Goal: Task Accomplishment & Management: Manage account settings

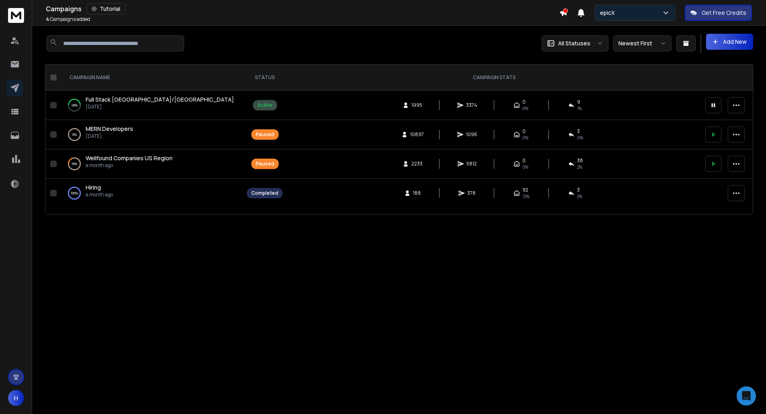
click at [662, 14] on div "epicX" at bounding box center [635, 13] width 70 height 8
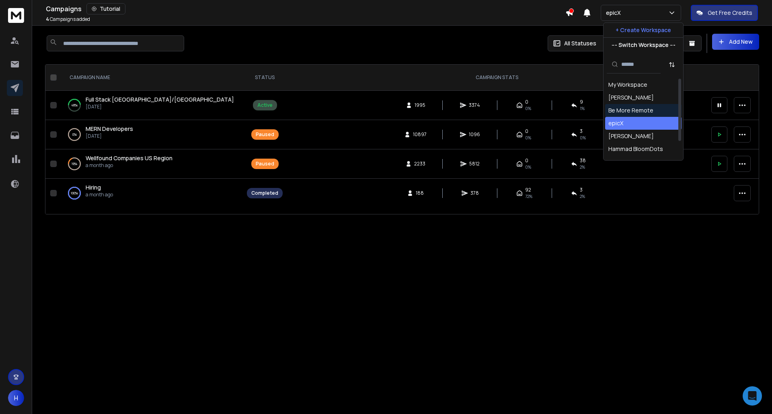
click at [631, 109] on div "Be More Remote" at bounding box center [630, 111] width 45 height 8
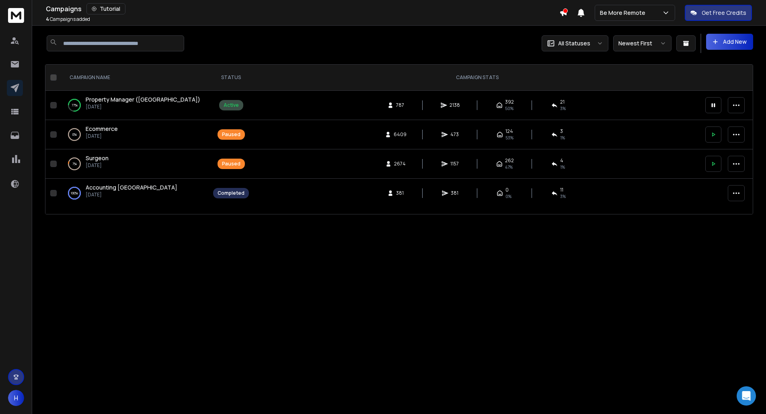
click at [155, 95] on td "77 % Property Manager (London) 11 days ago" at bounding box center [134, 105] width 148 height 29
click at [12, 137] on icon at bounding box center [14, 135] width 8 height 7
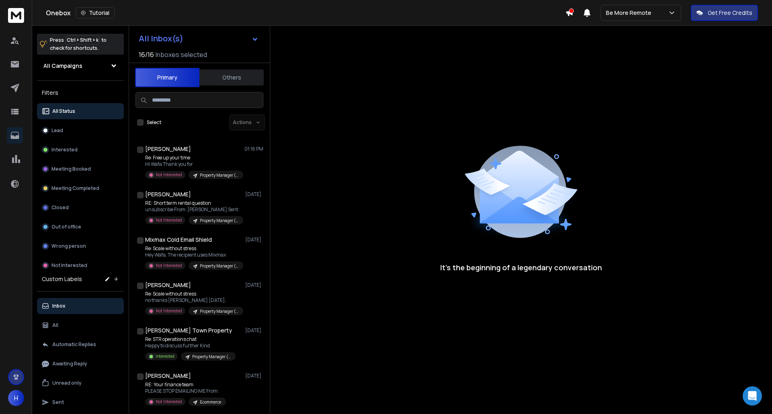
click at [63, 329] on button "All" at bounding box center [80, 326] width 87 height 16
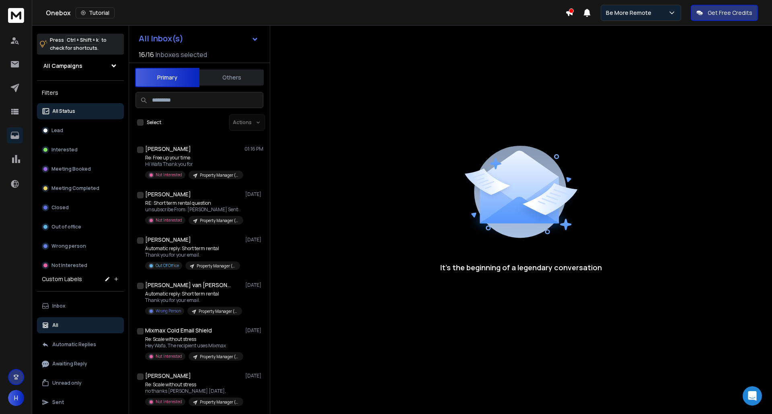
click at [640, 17] on button "Be More Remote" at bounding box center [641, 13] width 80 height 16
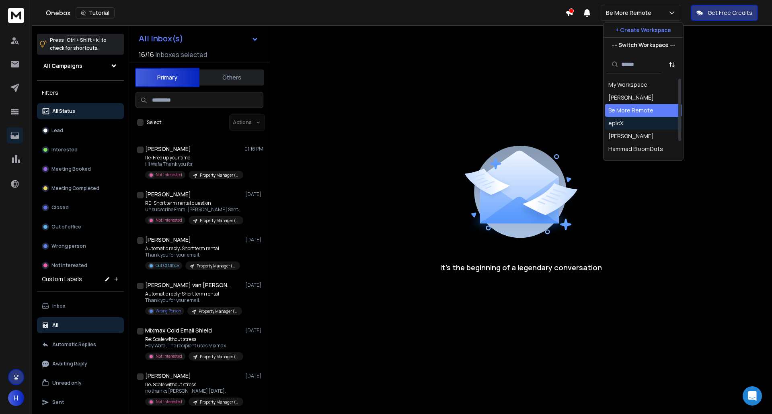
click at [623, 121] on div "epicX" at bounding box center [643, 123] width 76 height 13
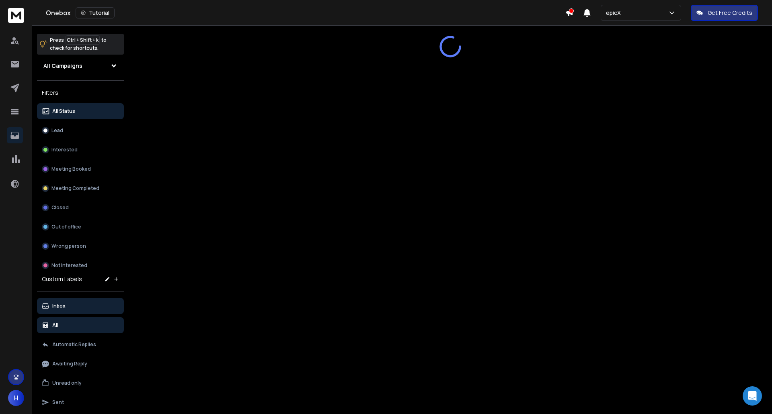
click at [64, 321] on button "All" at bounding box center [80, 326] width 87 height 16
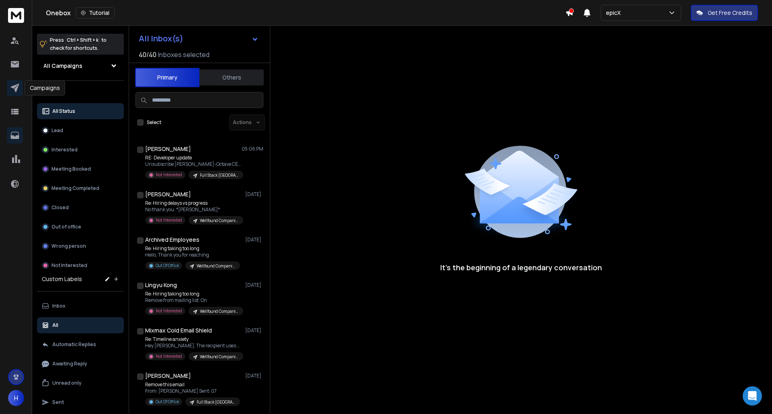
click at [19, 83] on icon at bounding box center [15, 88] width 10 height 10
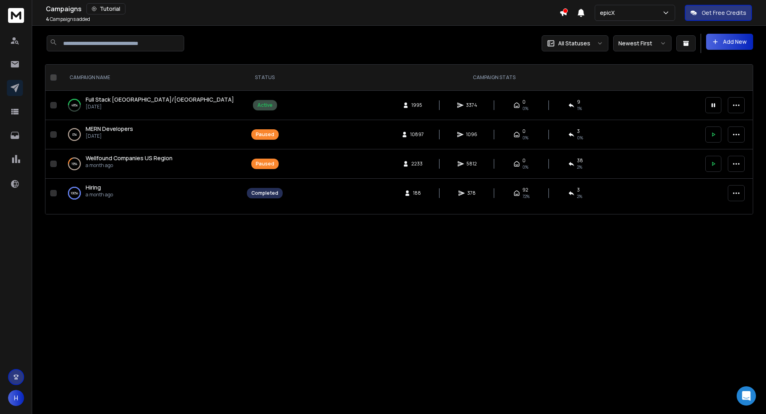
click at [124, 111] on div "Full Stack [GEOGRAPHIC_DATA]/[GEOGRAPHIC_DATA] [DATE]" at bounding box center [160, 105] width 148 height 19
click at [125, 96] on span "Full Stack [GEOGRAPHIC_DATA]/[GEOGRAPHIC_DATA]" at bounding box center [160, 100] width 148 height 8
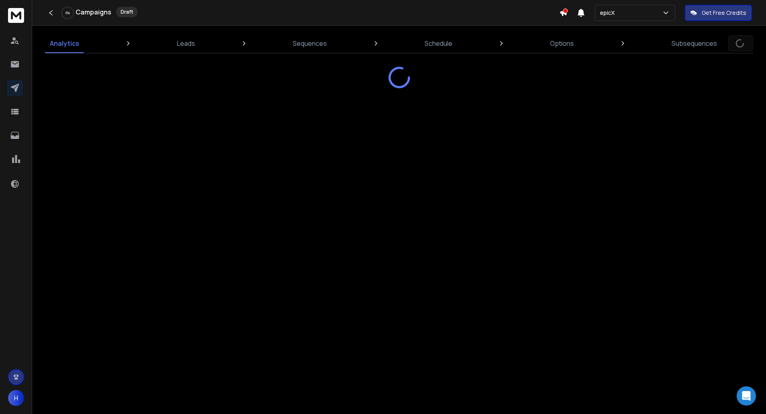
click at [125, 96] on div at bounding box center [398, 272] width 701 height 414
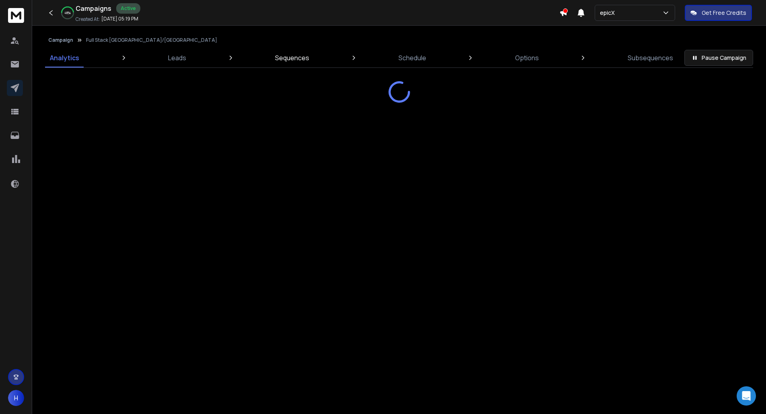
click at [285, 59] on p "Sequences" at bounding box center [292, 58] width 34 height 10
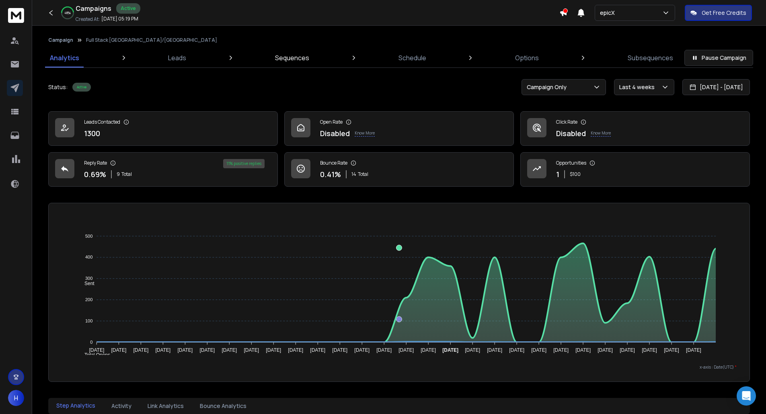
click at [297, 59] on p "Sequences" at bounding box center [292, 58] width 34 height 10
click at [297, 60] on p "Sequences" at bounding box center [292, 58] width 34 height 10
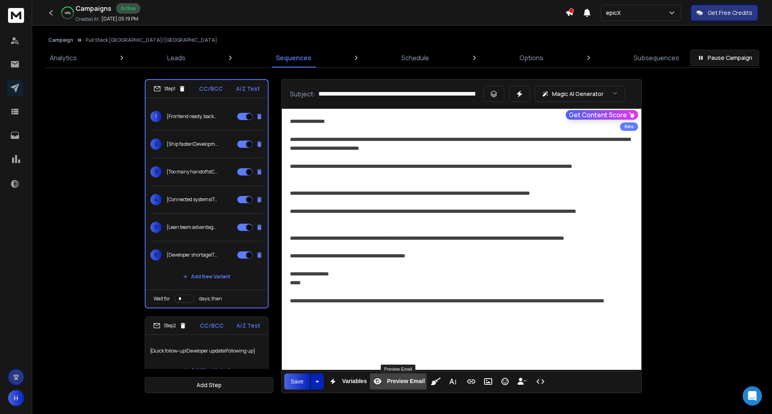
click at [406, 375] on div "Preview Email" at bounding box center [398, 381] width 56 height 13
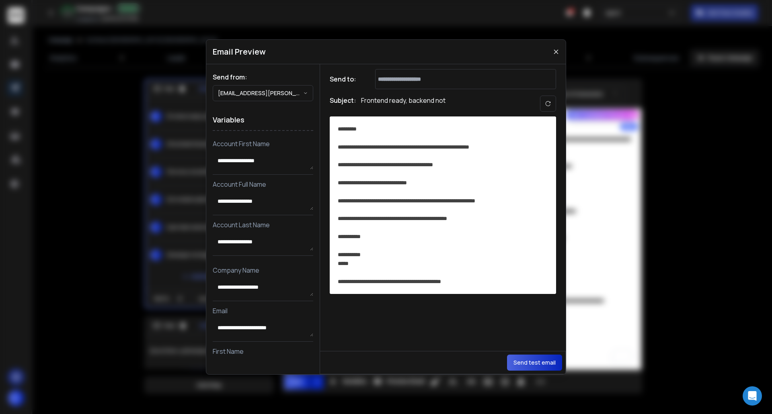
click at [643, 237] on div "**********" at bounding box center [386, 207] width 772 height 352
click at [557, 53] on icon at bounding box center [556, 51] width 4 height 4
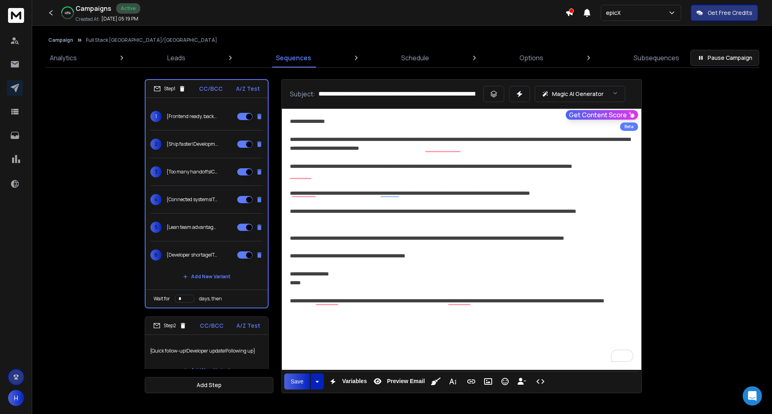
click at [174, 135] on div "2 {Ship faster|Development bottlenecks|Speed advantage}" at bounding box center [206, 145] width 113 height 28
type input "**********"
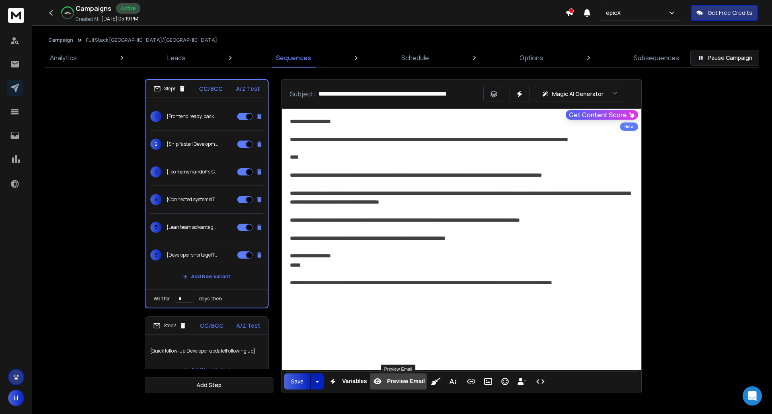
click at [406, 386] on div "Preview Email" at bounding box center [398, 381] width 56 height 13
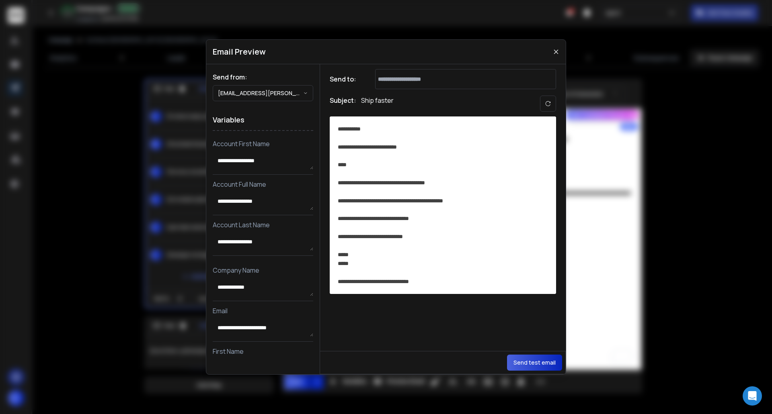
click at [558, 52] on icon at bounding box center [556, 52] width 6 height 6
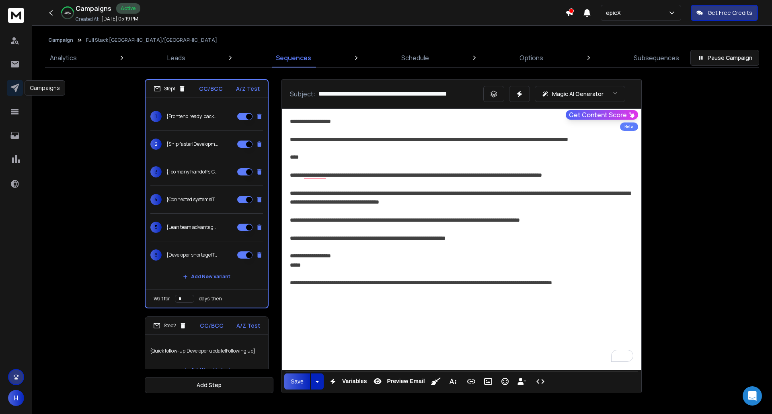
click at [21, 86] on link at bounding box center [15, 88] width 16 height 16
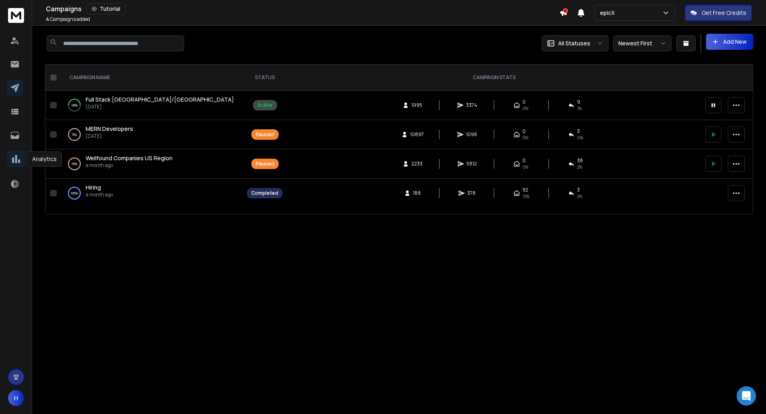
click at [17, 154] on icon at bounding box center [16, 159] width 12 height 12
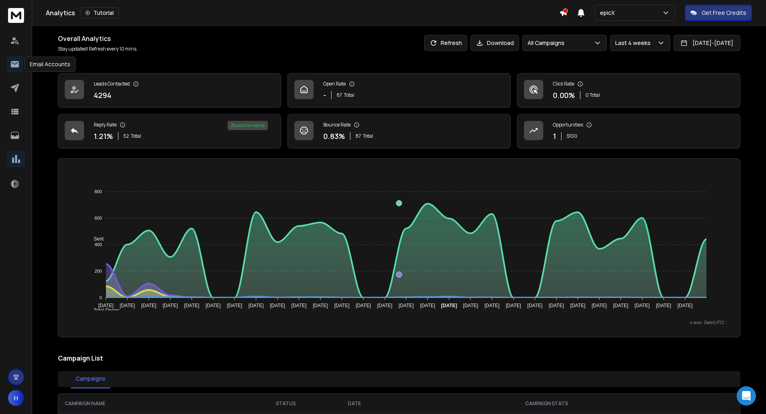
click at [13, 66] on icon at bounding box center [15, 64] width 8 height 6
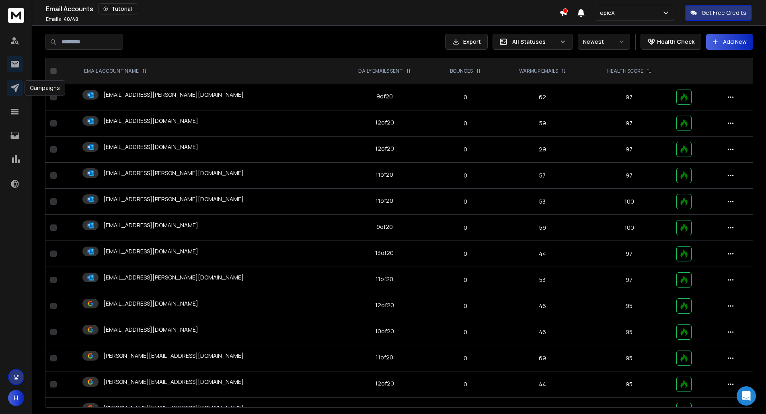
click at [16, 84] on icon at bounding box center [15, 88] width 10 height 10
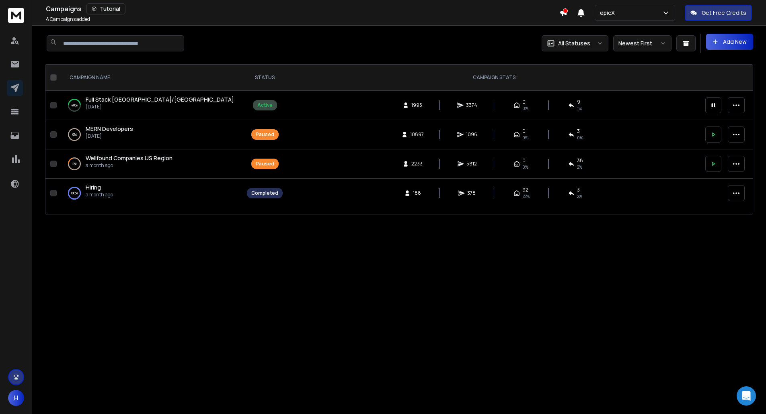
drag, startPoint x: 713, startPoint y: 157, endPoint x: 713, endPoint y: 162, distance: 4.4
click at [713, 162] on button at bounding box center [713, 164] width 16 height 16
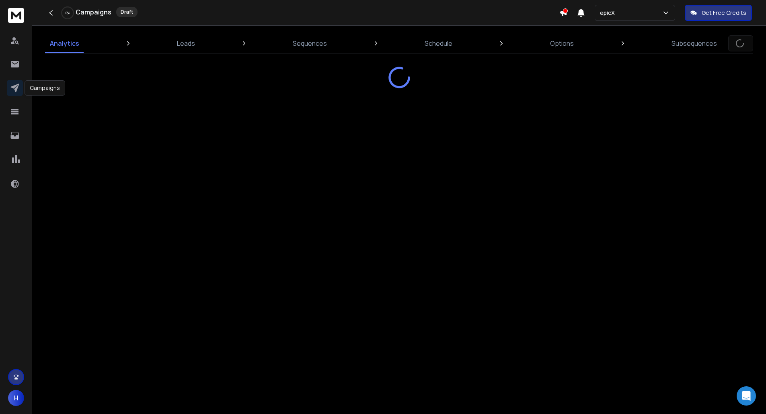
click at [13, 90] on icon at bounding box center [15, 88] width 10 height 10
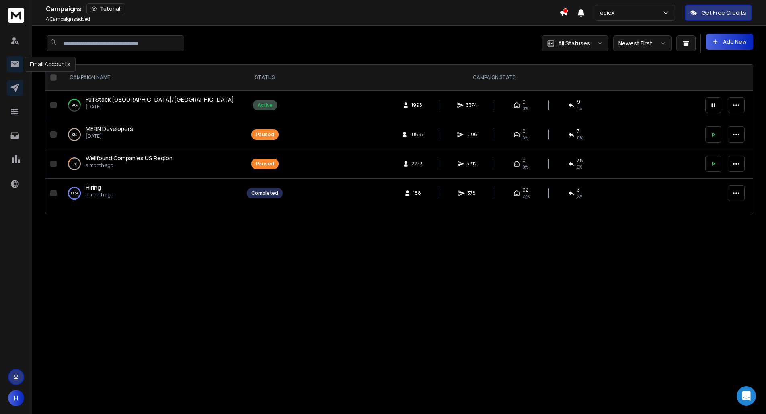
click at [9, 62] on link at bounding box center [15, 64] width 16 height 16
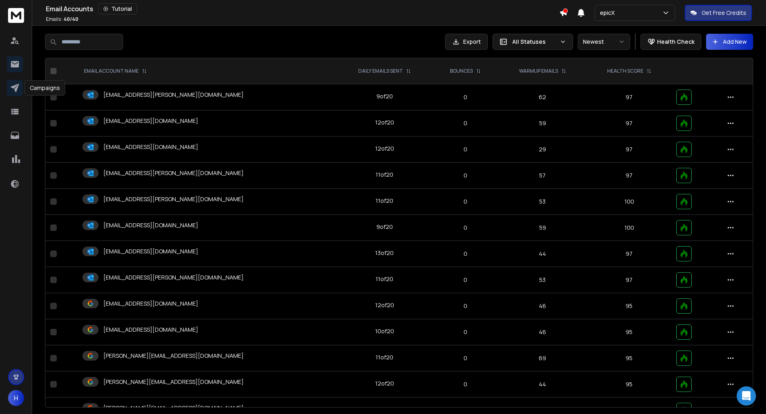
click at [12, 90] on icon at bounding box center [15, 88] width 10 height 10
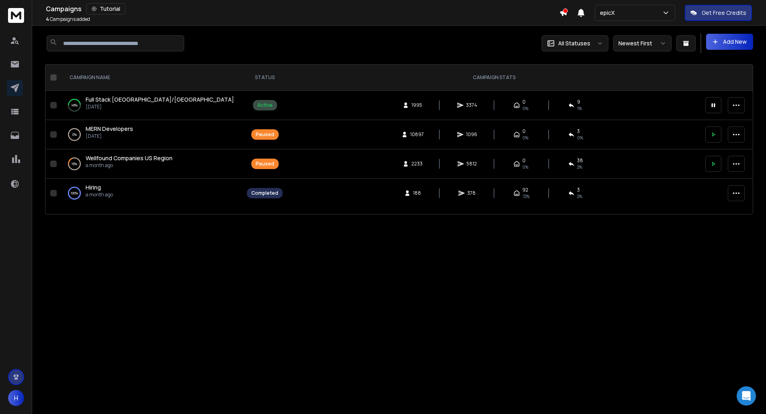
click at [711, 165] on icon at bounding box center [712, 163] width 7 height 7
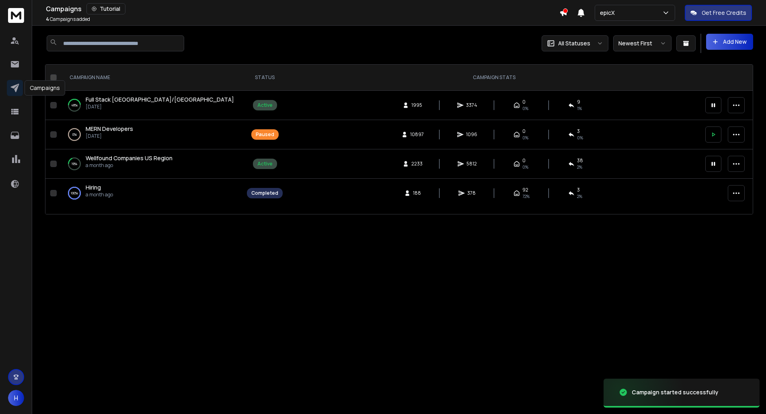
click at [23, 84] on link at bounding box center [15, 88] width 16 height 16
click at [17, 87] on icon at bounding box center [14, 88] width 8 height 8
